Goal: Task Accomplishment & Management: Manage account settings

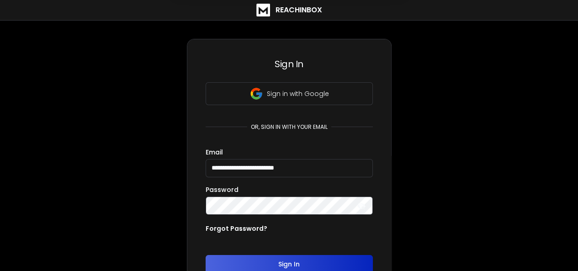
drag, startPoint x: 283, startPoint y: 166, endPoint x: 420, endPoint y: 183, distance: 138.2
click at [421, 184] on div "**********" at bounding box center [289, 174] width 578 height 271
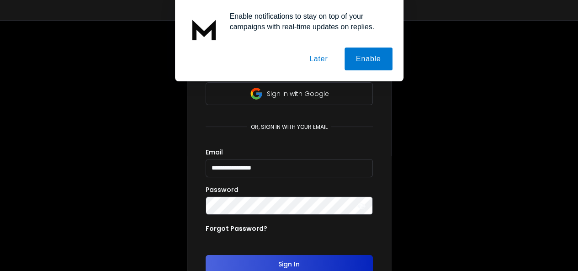
type input "**********"
click at [325, 58] on button "Later" at bounding box center [318, 59] width 41 height 23
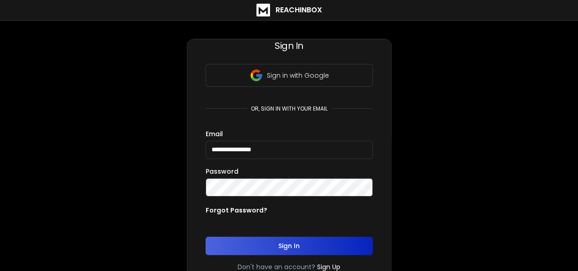
scroll to position [27, 0]
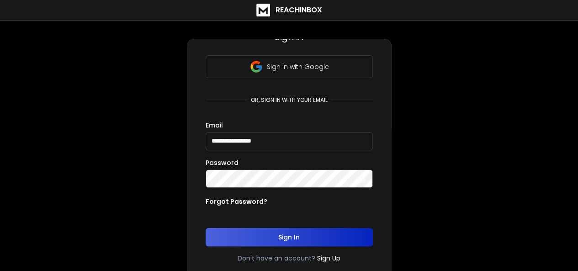
click at [304, 230] on button "Sign In" at bounding box center [289, 237] width 167 height 18
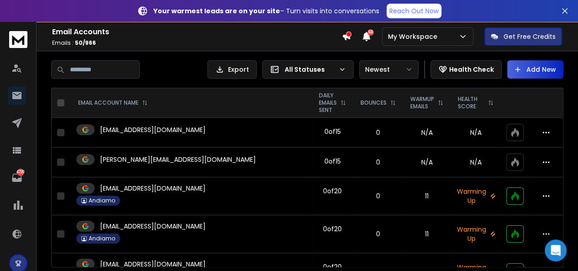
click at [544, 71] on button "Add New" at bounding box center [536, 69] width 56 height 18
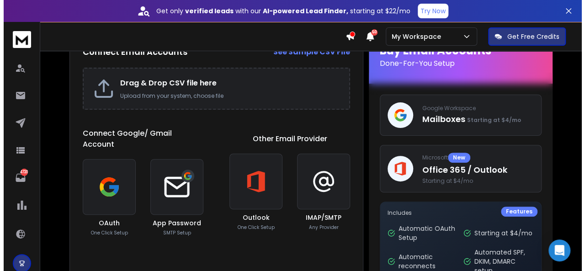
scroll to position [91, 0]
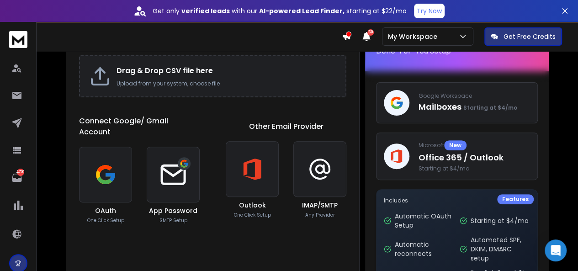
click at [110, 178] on icon at bounding box center [105, 174] width 23 height 27
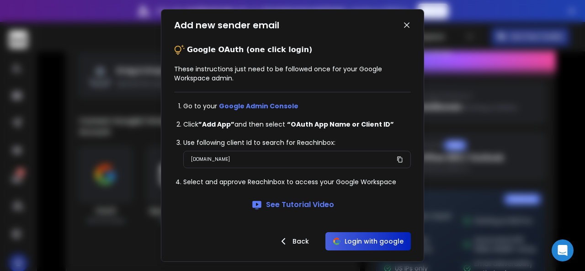
scroll to position [5, 0]
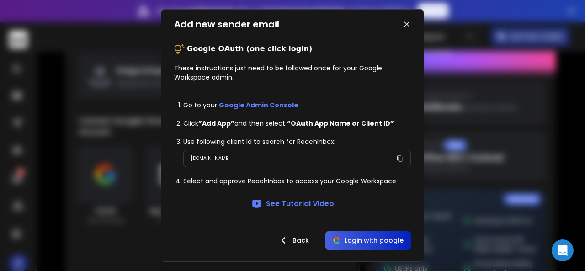
click at [374, 238] on button "Login with google" at bounding box center [369, 240] width 86 height 18
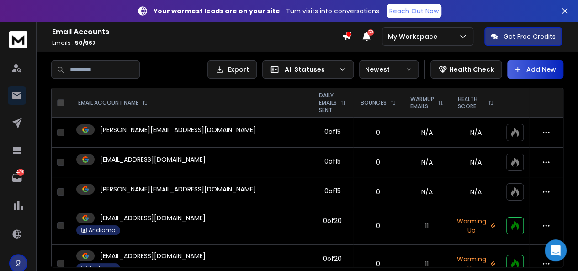
click at [550, 68] on button "Add New" at bounding box center [536, 69] width 56 height 18
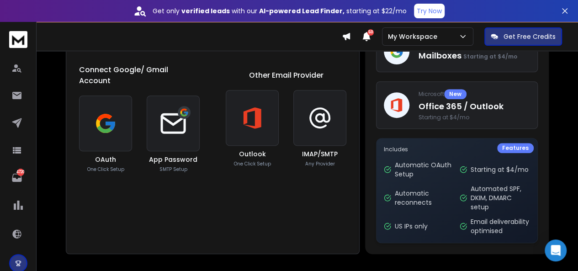
click at [110, 130] on icon at bounding box center [104, 129] width 15 height 8
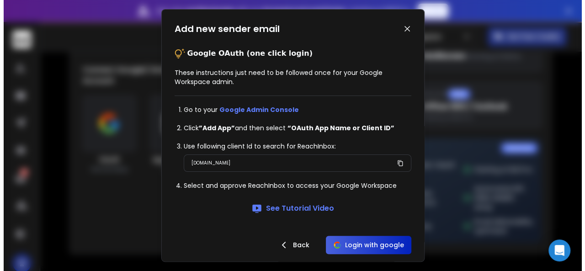
scroll to position [134, 0]
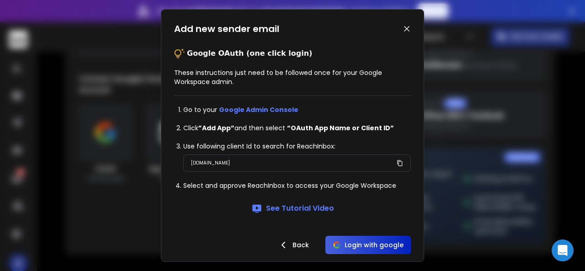
click at [359, 247] on button "Login with google" at bounding box center [369, 245] width 86 height 18
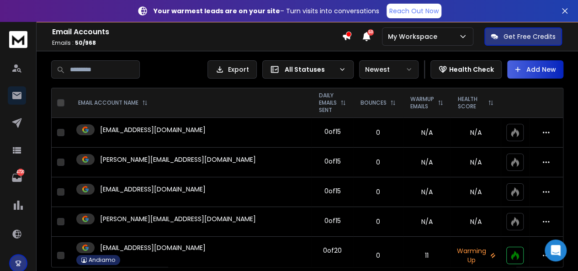
click at [545, 72] on button "Add New" at bounding box center [536, 69] width 56 height 18
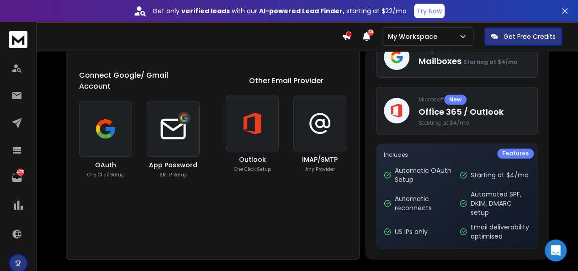
click at [111, 148] on div at bounding box center [105, 129] width 53 height 56
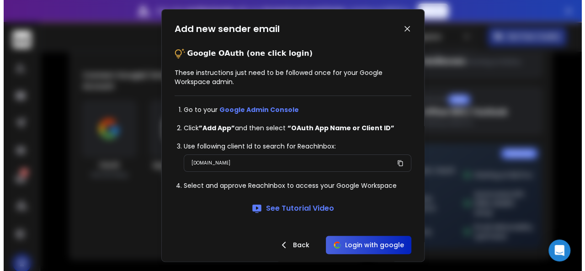
scroll to position [134, 0]
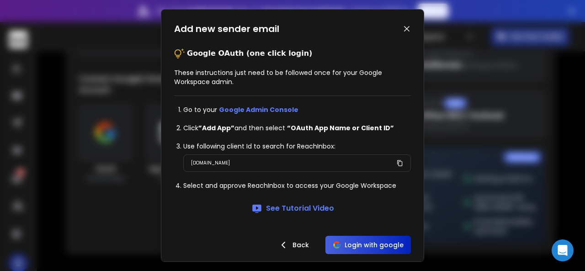
click at [386, 239] on button "Login with google" at bounding box center [369, 245] width 86 height 18
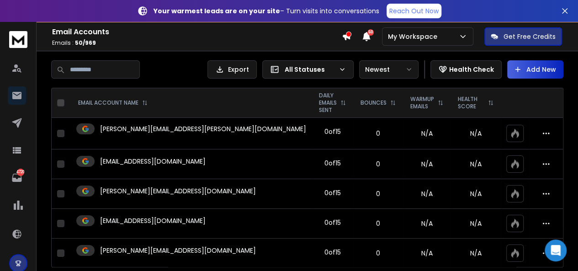
click at [106, 68] on input at bounding box center [95, 69] width 89 height 18
paste input "**********"
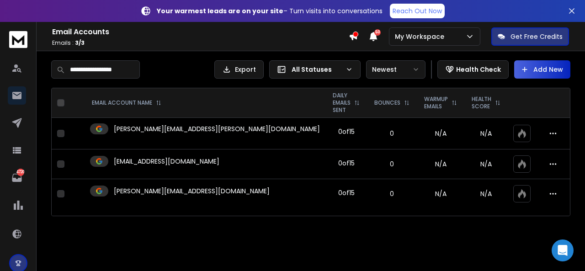
type input "**********"
click at [548, 65] on button "Add New" at bounding box center [542, 69] width 56 height 18
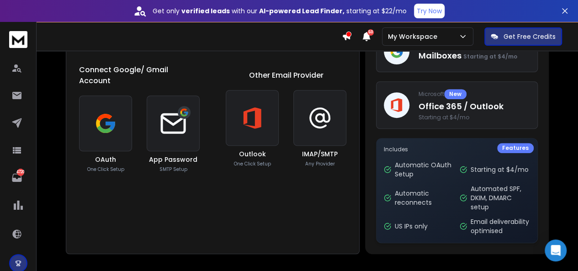
click at [112, 128] on icon at bounding box center [111, 126] width 10 height 9
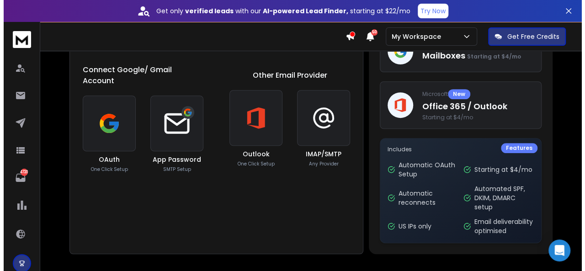
scroll to position [134, 0]
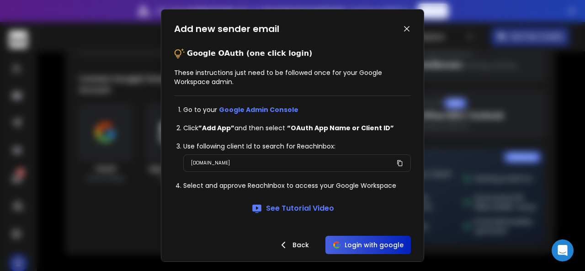
click at [369, 239] on button "Login with google" at bounding box center [369, 245] width 86 height 18
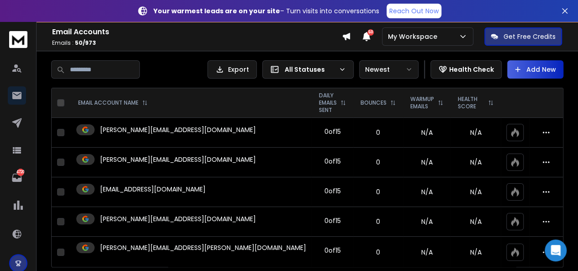
click at [539, 69] on button "Add New" at bounding box center [536, 69] width 56 height 18
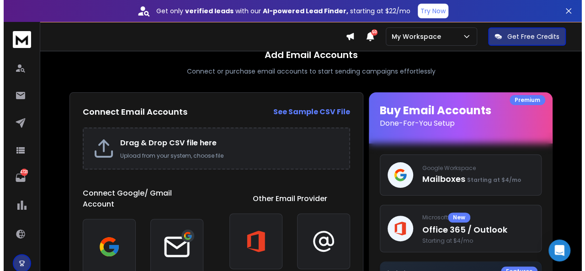
scroll to position [46, 0]
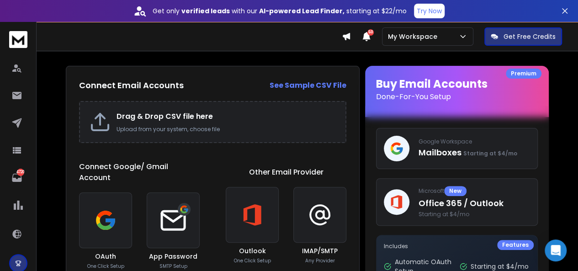
click at [110, 209] on icon at bounding box center [105, 220] width 23 height 27
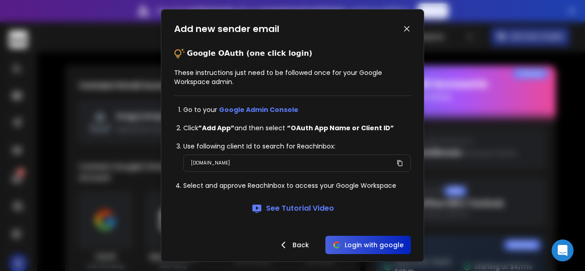
click at [377, 238] on button "Login with google" at bounding box center [369, 245] width 86 height 18
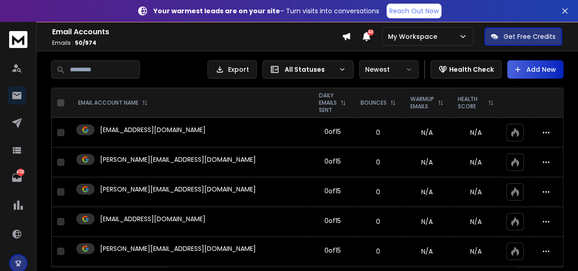
click at [540, 65] on button "Add New" at bounding box center [536, 69] width 56 height 18
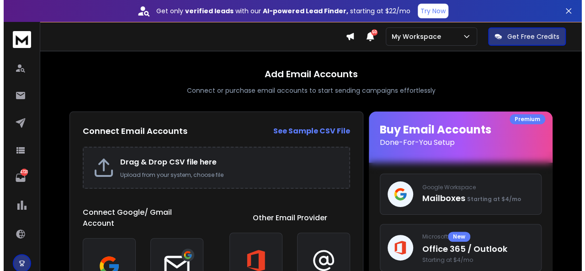
scroll to position [46, 0]
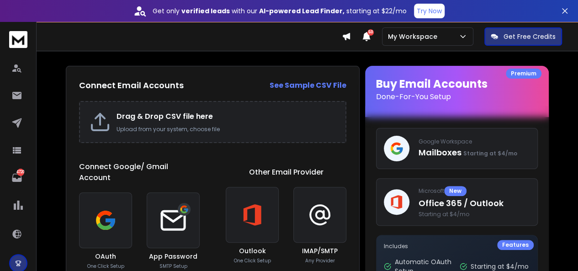
click at [99, 220] on icon at bounding box center [105, 220] width 19 height 19
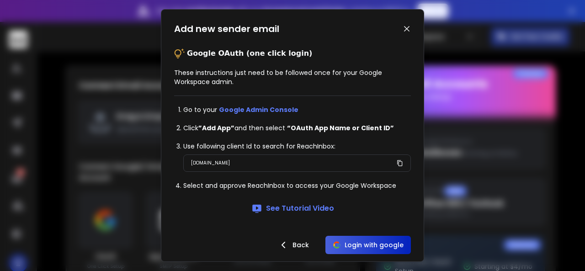
click at [372, 245] on button "Login with google" at bounding box center [369, 245] width 86 height 18
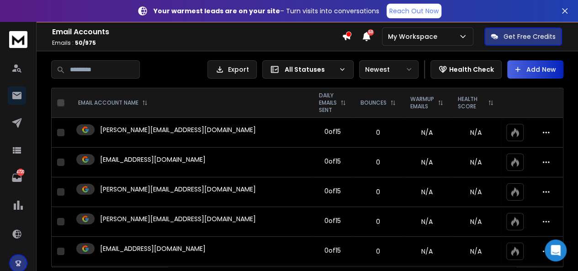
click at [535, 64] on button "Add New" at bounding box center [536, 69] width 56 height 18
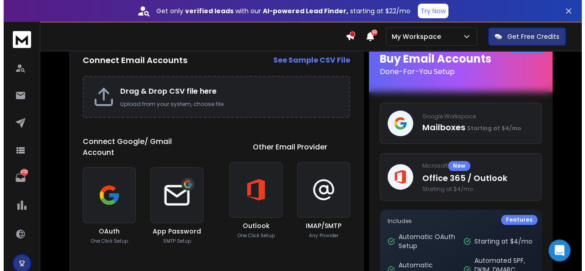
scroll to position [91, 0]
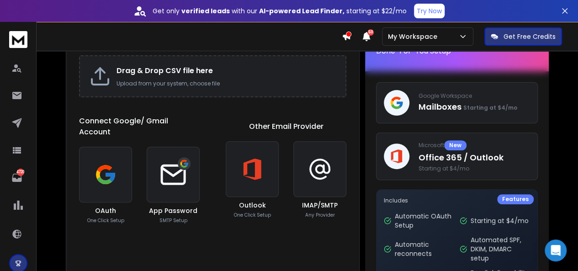
click at [98, 185] on icon at bounding box center [105, 174] width 23 height 27
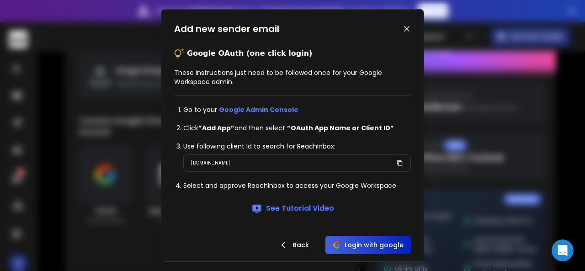
click at [369, 241] on button "Login with google" at bounding box center [369, 245] width 86 height 18
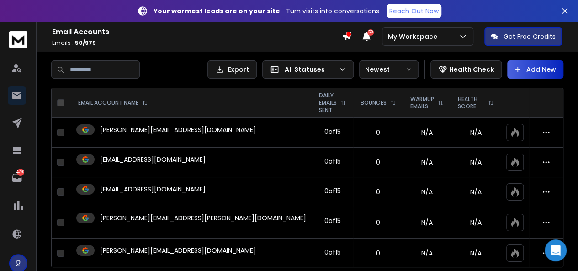
click at [544, 72] on button "Add New" at bounding box center [536, 69] width 56 height 18
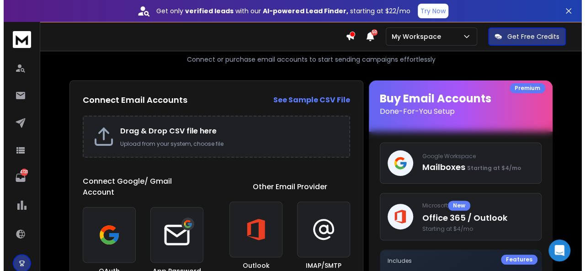
scroll to position [46, 0]
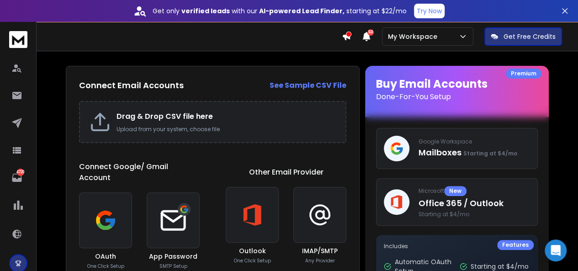
click at [109, 227] on icon at bounding box center [104, 226] width 15 height 8
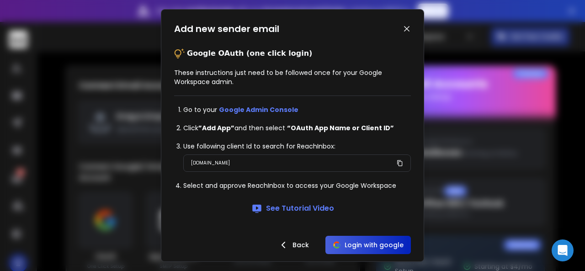
click at [369, 244] on button "Login with google" at bounding box center [369, 245] width 86 height 18
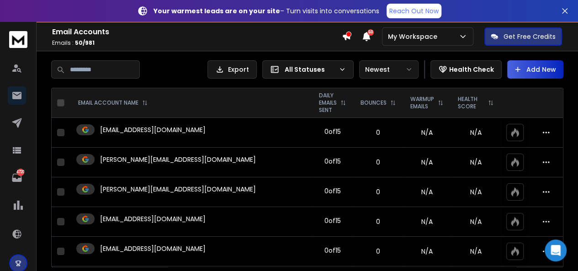
click at [539, 65] on button "Add New" at bounding box center [536, 69] width 56 height 18
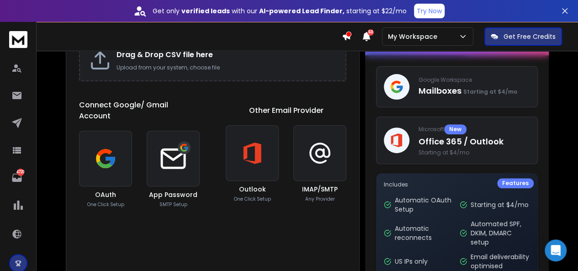
scroll to position [137, 0]
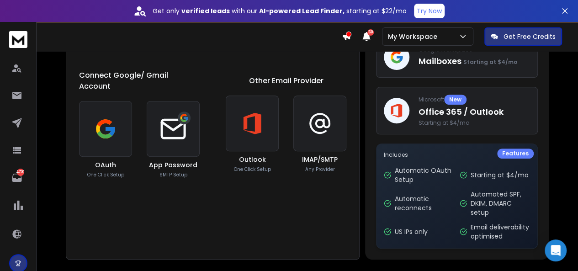
click at [102, 135] on icon at bounding box center [104, 135] width 15 height 8
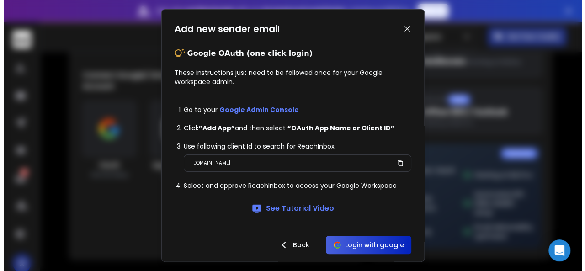
scroll to position [134, 0]
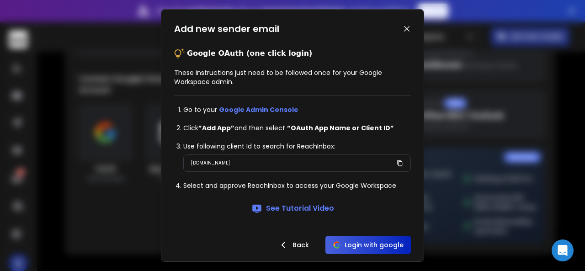
click at [374, 243] on button "Login with google" at bounding box center [369, 245] width 86 height 18
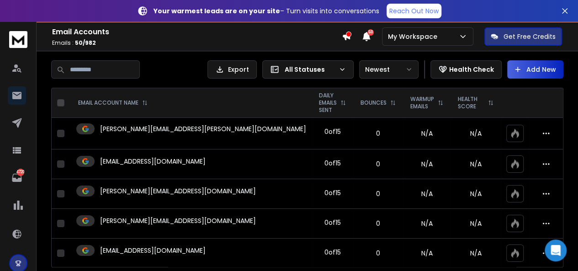
click at [549, 69] on button "Add New" at bounding box center [536, 69] width 56 height 18
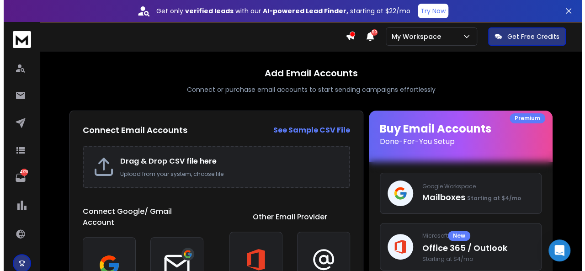
scroll to position [91, 0]
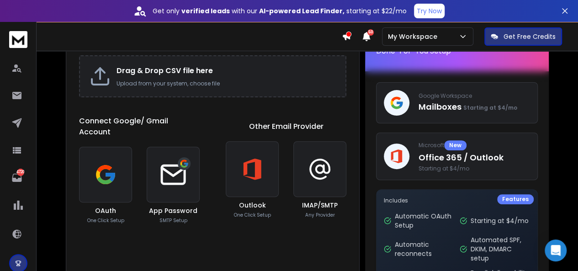
click at [105, 183] on icon at bounding box center [104, 180] width 15 height 8
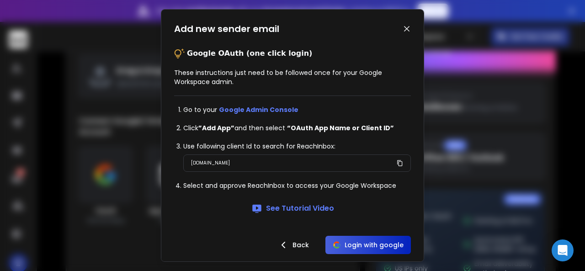
click at [371, 244] on button "Login with google" at bounding box center [369, 245] width 86 height 18
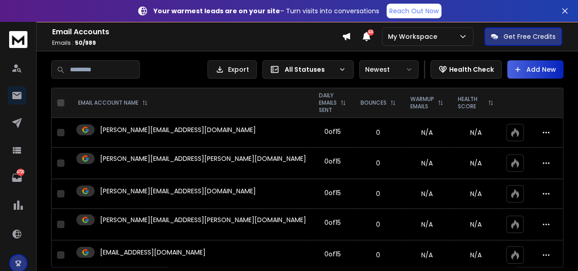
click at [101, 67] on input at bounding box center [95, 69] width 89 height 18
paste input "**********"
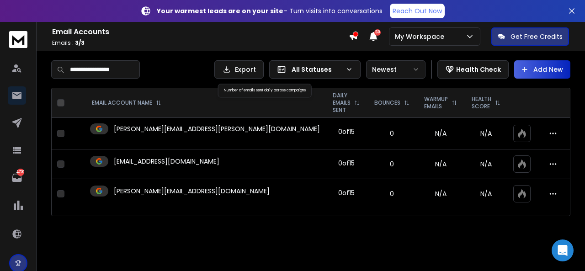
type input "**********"
click at [545, 70] on button "Add New" at bounding box center [542, 69] width 56 height 18
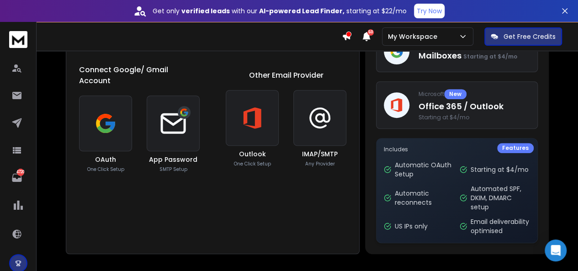
click at [93, 129] on div at bounding box center [105, 124] width 53 height 56
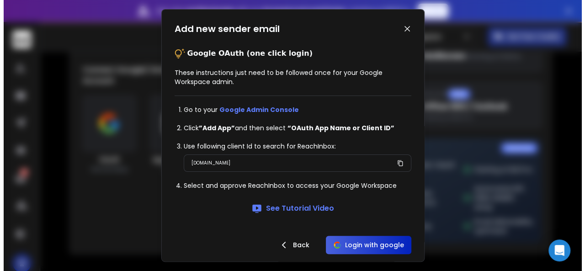
scroll to position [134, 0]
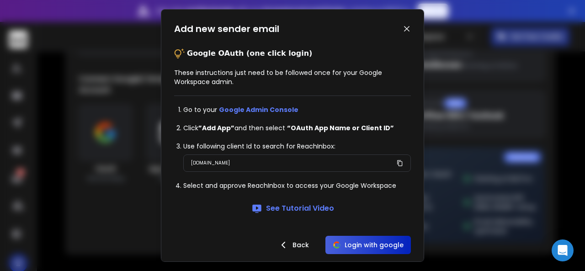
click at [361, 241] on button "Login with google" at bounding box center [369, 245] width 86 height 18
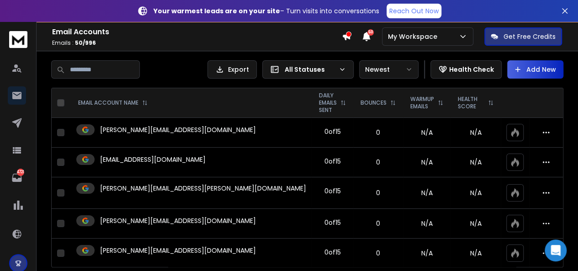
click at [535, 69] on button "Add New" at bounding box center [536, 69] width 56 height 18
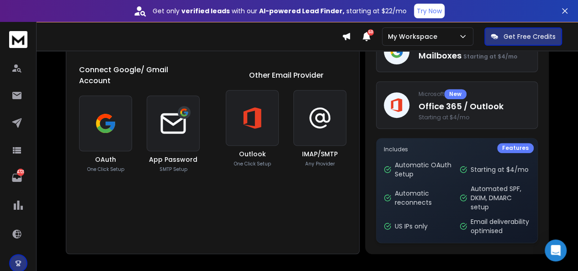
click at [98, 139] on div at bounding box center [105, 124] width 53 height 56
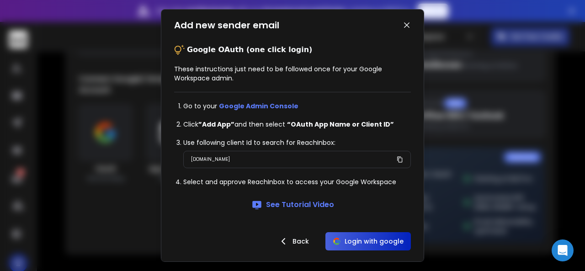
scroll to position [5, 0]
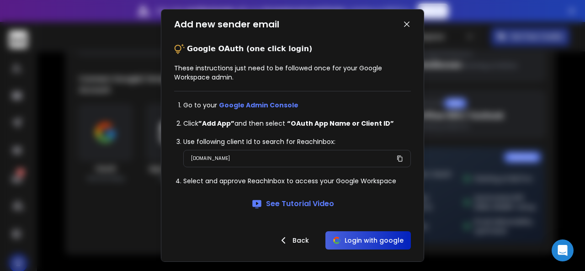
click at [380, 235] on button "Login with google" at bounding box center [369, 240] width 86 height 18
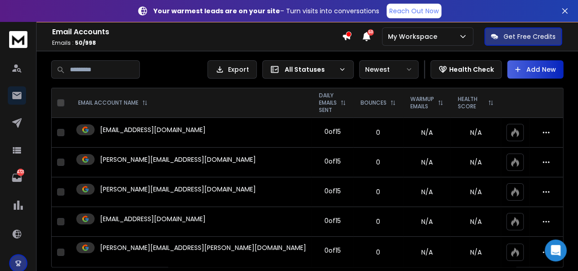
click at [534, 71] on button "Add New" at bounding box center [536, 69] width 56 height 18
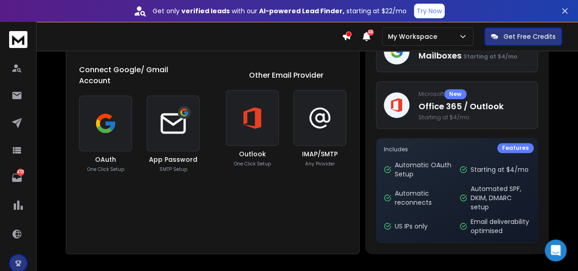
click at [107, 123] on icon at bounding box center [111, 126] width 10 height 9
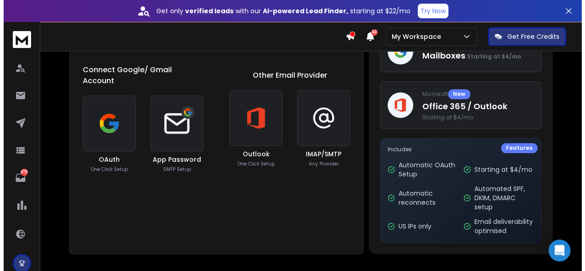
scroll to position [134, 0]
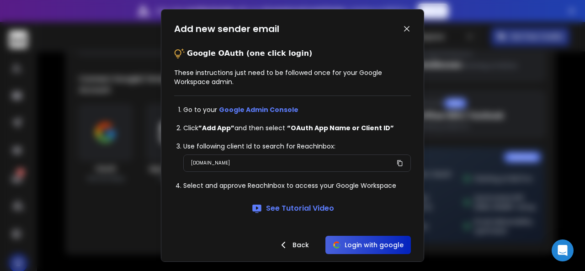
click at [385, 241] on button "Login with google" at bounding box center [369, 245] width 86 height 18
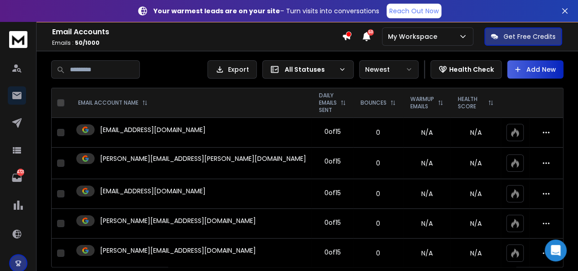
click at [536, 63] on button "Add New" at bounding box center [536, 69] width 56 height 18
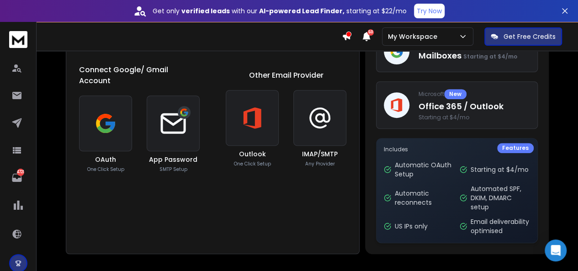
click at [109, 138] on div at bounding box center [105, 124] width 53 height 56
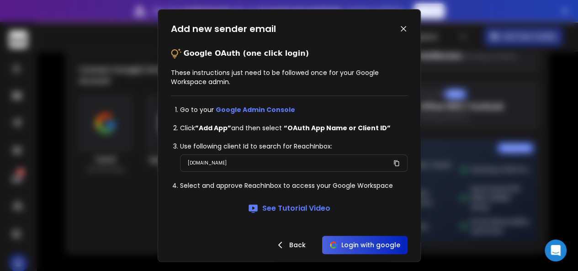
scroll to position [134, 0]
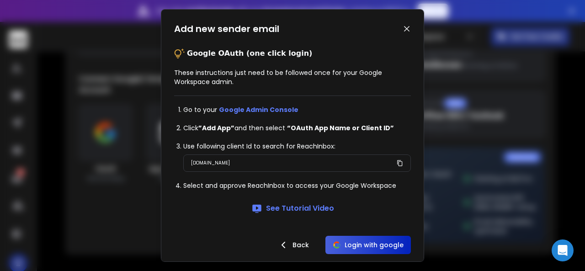
click at [383, 241] on button "Login with google" at bounding box center [369, 245] width 86 height 18
click at [370, 245] on button "Login with google" at bounding box center [369, 245] width 86 height 18
click at [571, 138] on div "Add new sender email Google OAuth (one click login) These instructions just nee…" at bounding box center [292, 135] width 585 height 271
click at [301, 242] on button "Back" at bounding box center [294, 245] width 46 height 18
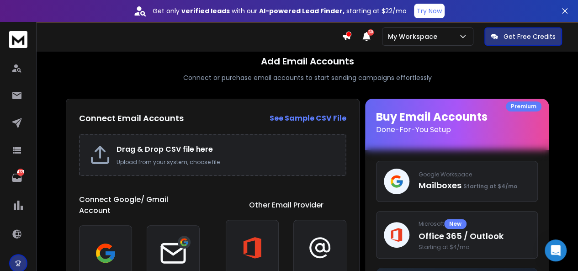
scroll to position [0, 0]
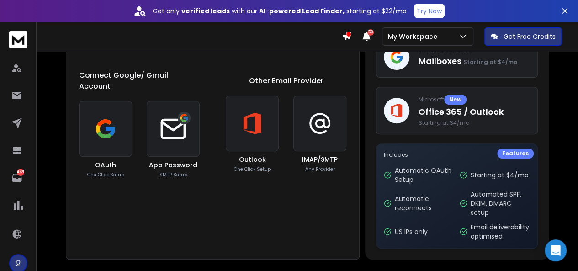
click at [111, 123] on icon at bounding box center [105, 128] width 23 height 27
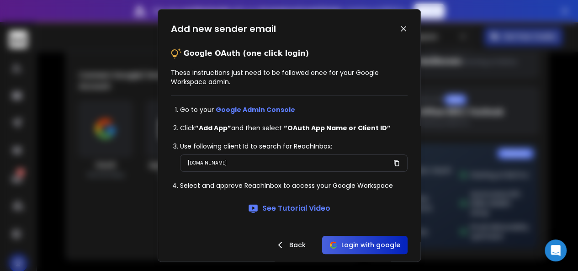
scroll to position [134, 0]
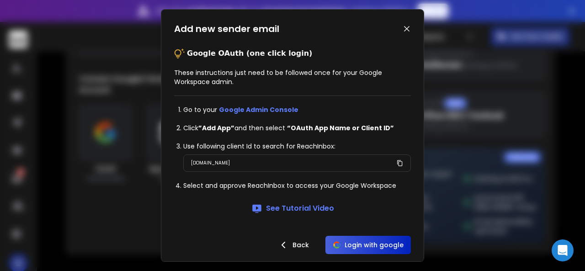
click at [378, 238] on button "Login with google" at bounding box center [369, 245] width 86 height 18
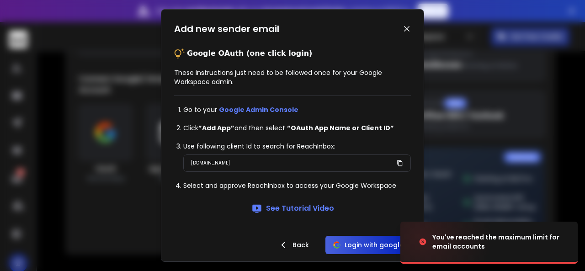
click at [408, 29] on icon at bounding box center [407, 29] width 8 height 8
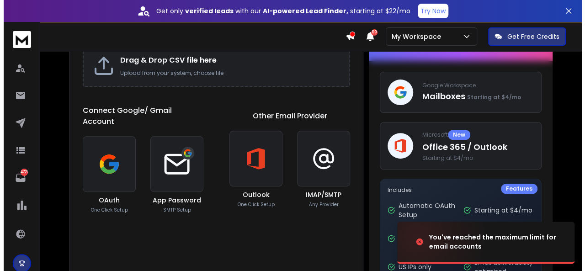
scroll to position [88, 0]
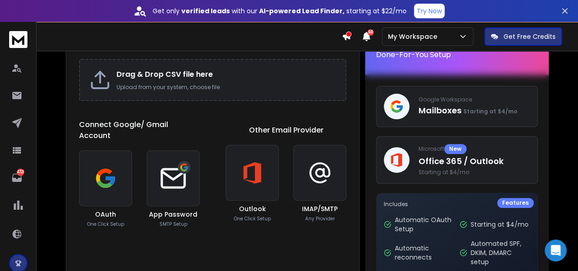
click at [106, 181] on icon at bounding box center [105, 178] width 23 height 27
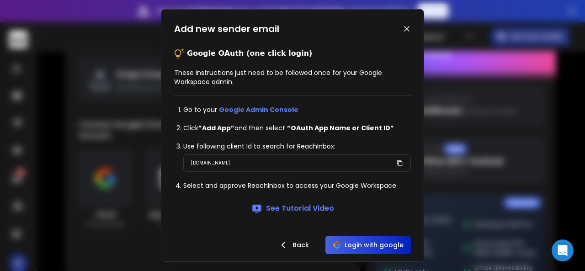
click at [385, 245] on button "Login with google" at bounding box center [369, 245] width 86 height 18
click at [386, 245] on button "Login with google" at bounding box center [369, 245] width 86 height 18
click at [390, 240] on button "Login with google" at bounding box center [369, 245] width 86 height 18
